Goal: Find contact information: Find contact information

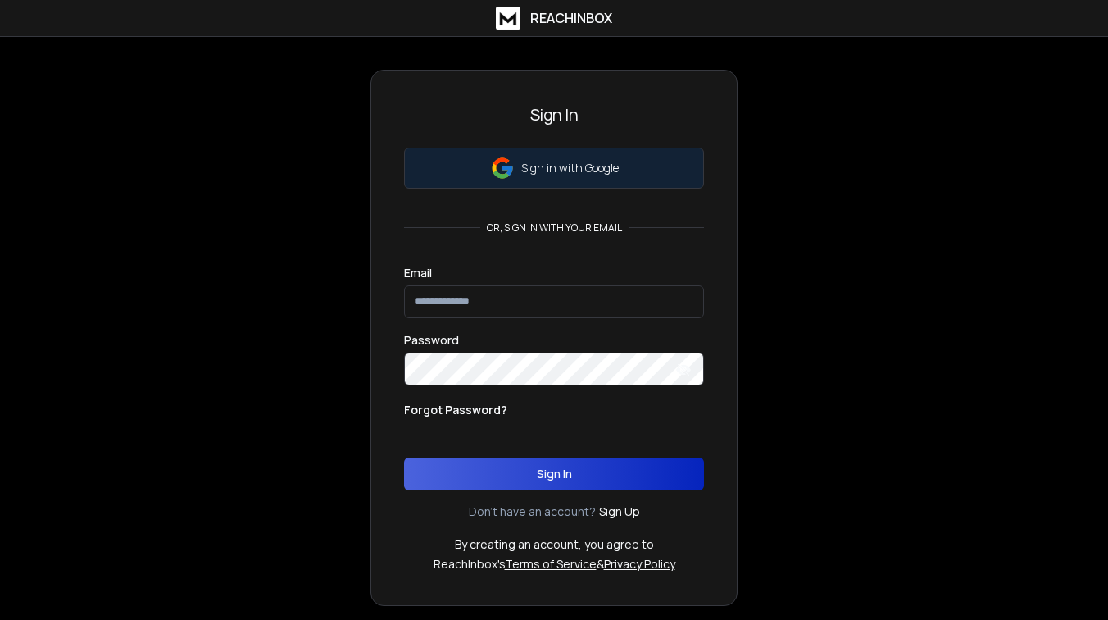
click at [603, 168] on p "Sign in with Google" at bounding box center [570, 168] width 98 height 16
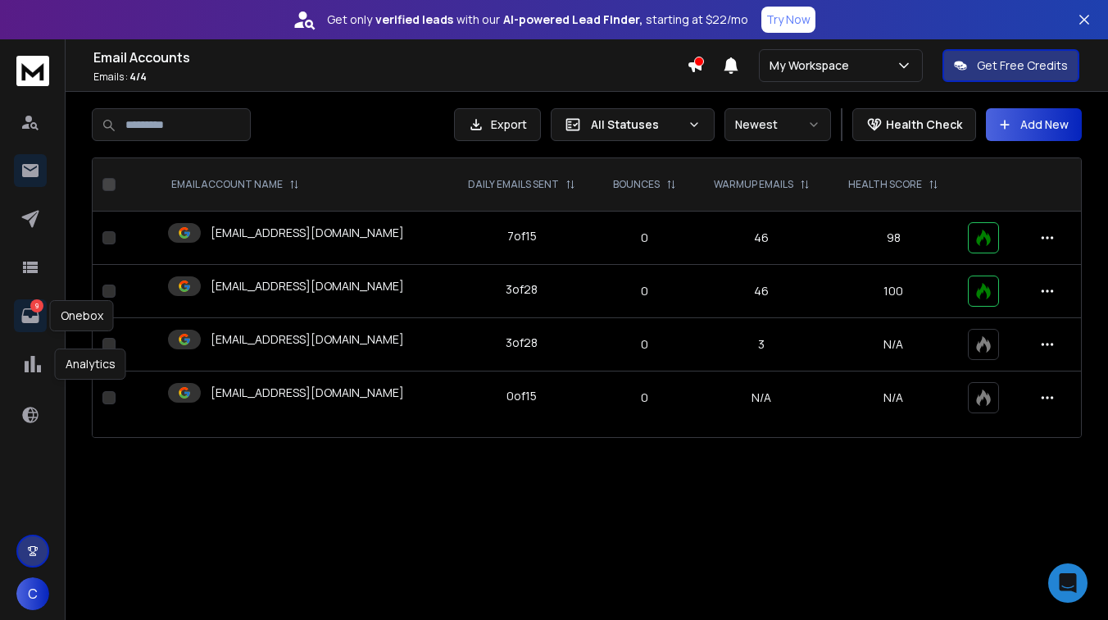
click at [29, 316] on icon at bounding box center [30, 316] width 20 height 20
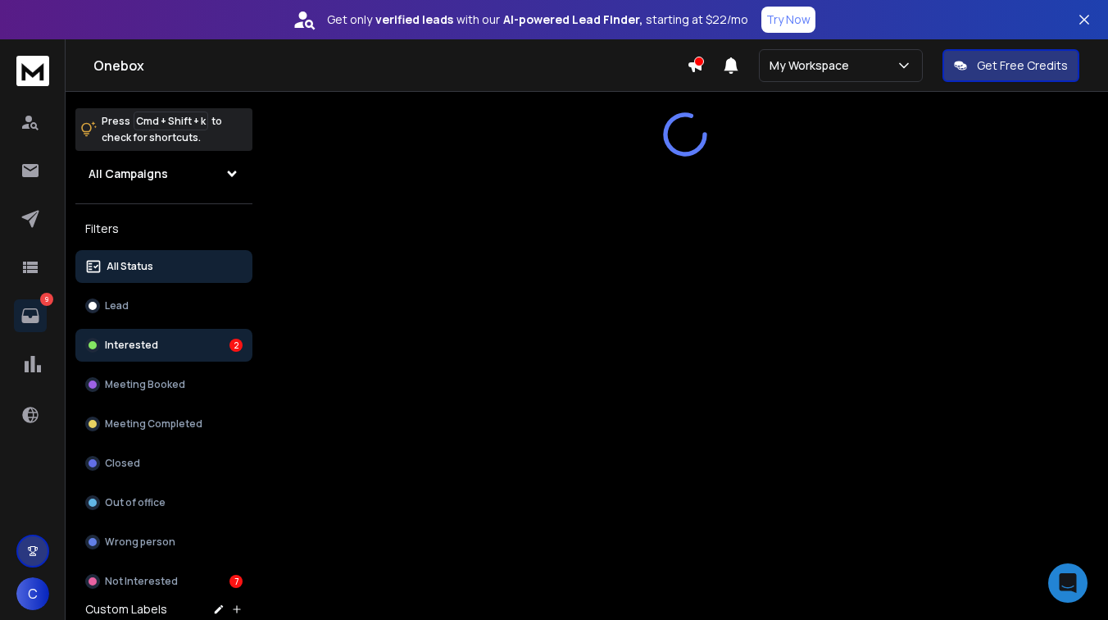
click at [151, 338] on div "Interested" at bounding box center [121, 345] width 73 height 15
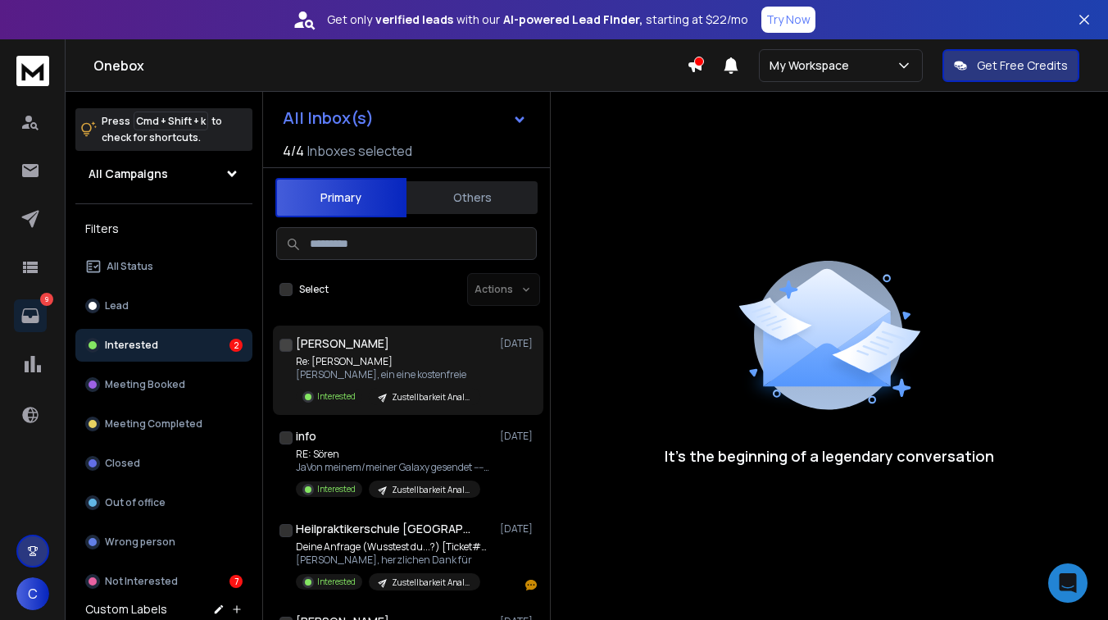
click at [380, 349] on div "[PERSON_NAME] [DATE]" at bounding box center [416, 343] width 241 height 16
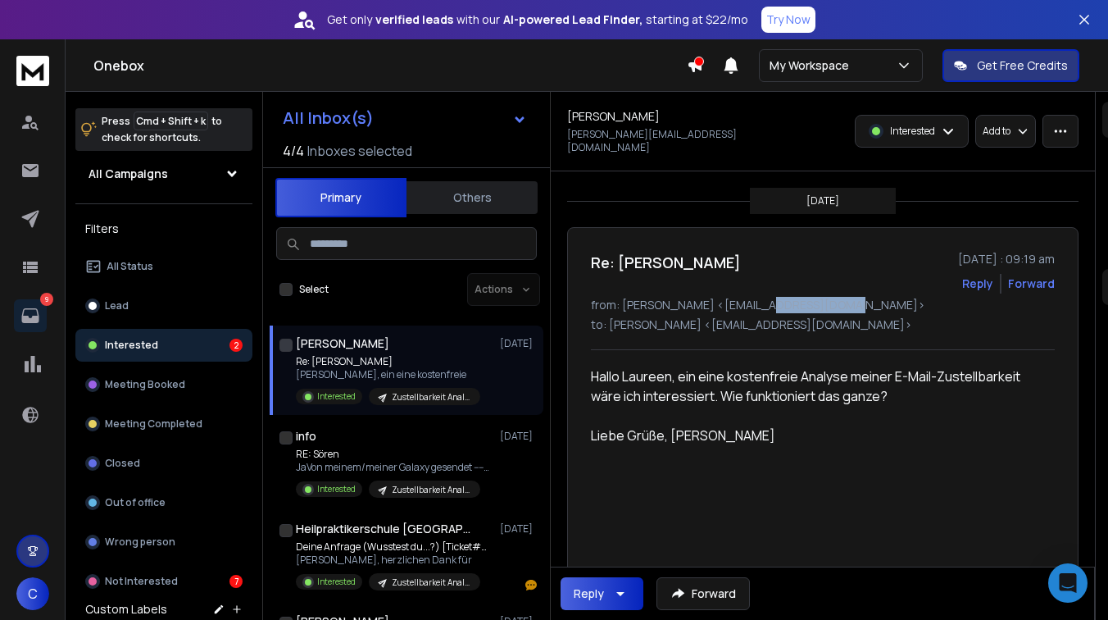
drag, startPoint x: 829, startPoint y: 293, endPoint x: 758, endPoint y: 295, distance: 70.5
click at [758, 297] on p "from: [PERSON_NAME] <[EMAIL_ADDRESS][DOMAIN_NAME]>" at bounding box center [823, 305] width 464 height 16
copy p "[DOMAIN_NAME]"
